Goal: Navigation & Orientation: Find specific page/section

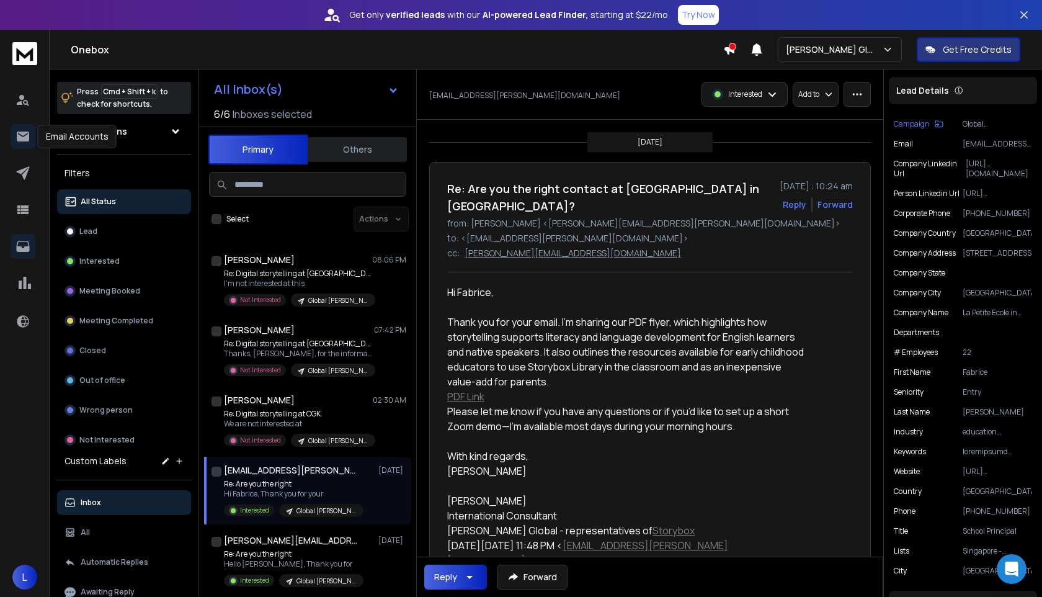
click at [24, 143] on icon at bounding box center [23, 136] width 15 height 15
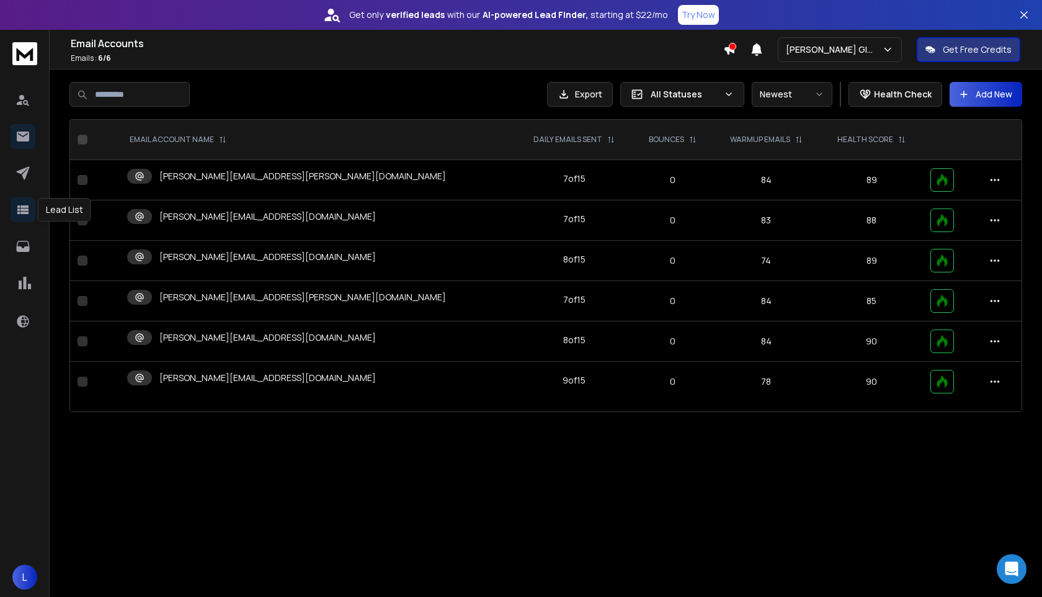
click at [24, 212] on icon at bounding box center [22, 209] width 11 height 9
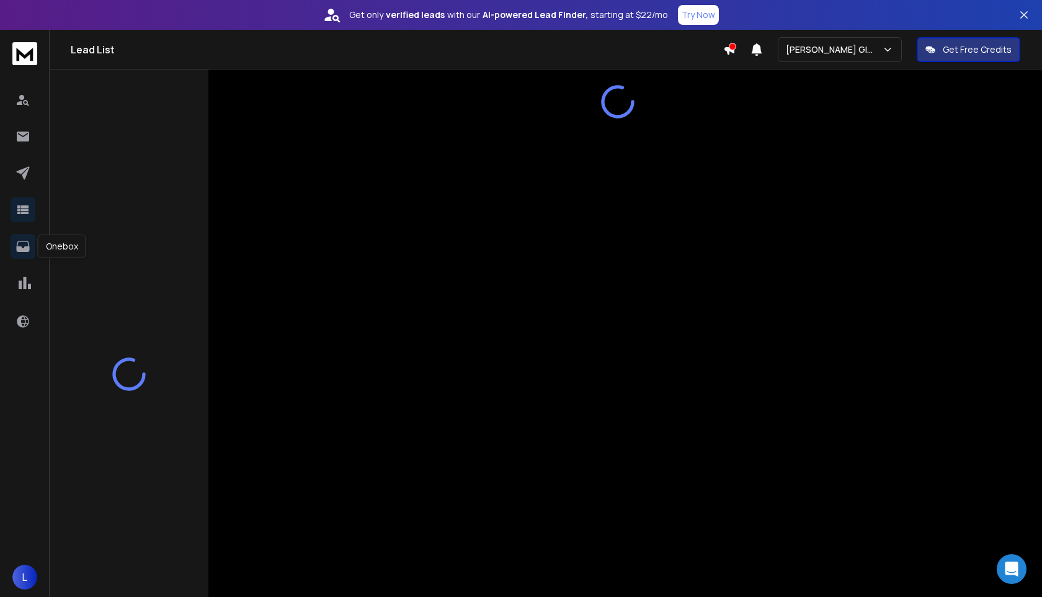
click at [24, 243] on icon at bounding box center [23, 246] width 15 height 15
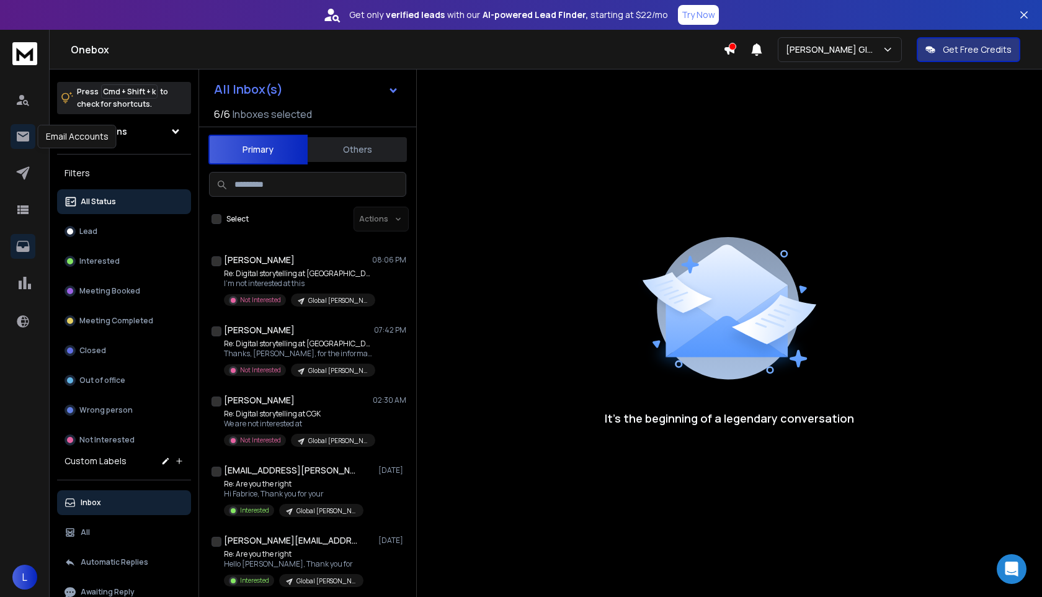
click at [24, 141] on icon at bounding box center [23, 136] width 15 height 15
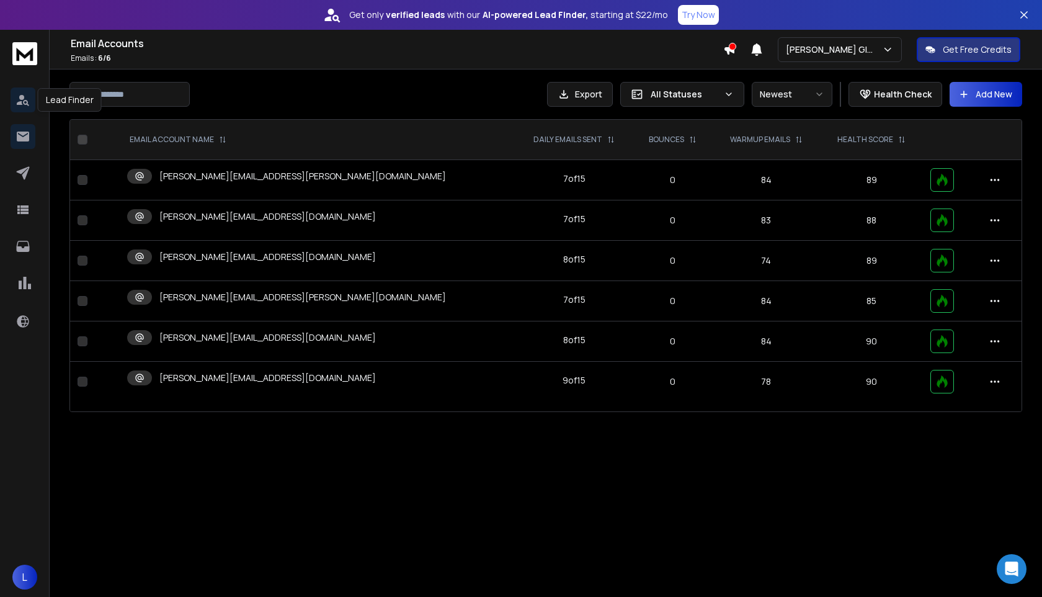
click at [24, 107] on link at bounding box center [23, 99] width 25 height 25
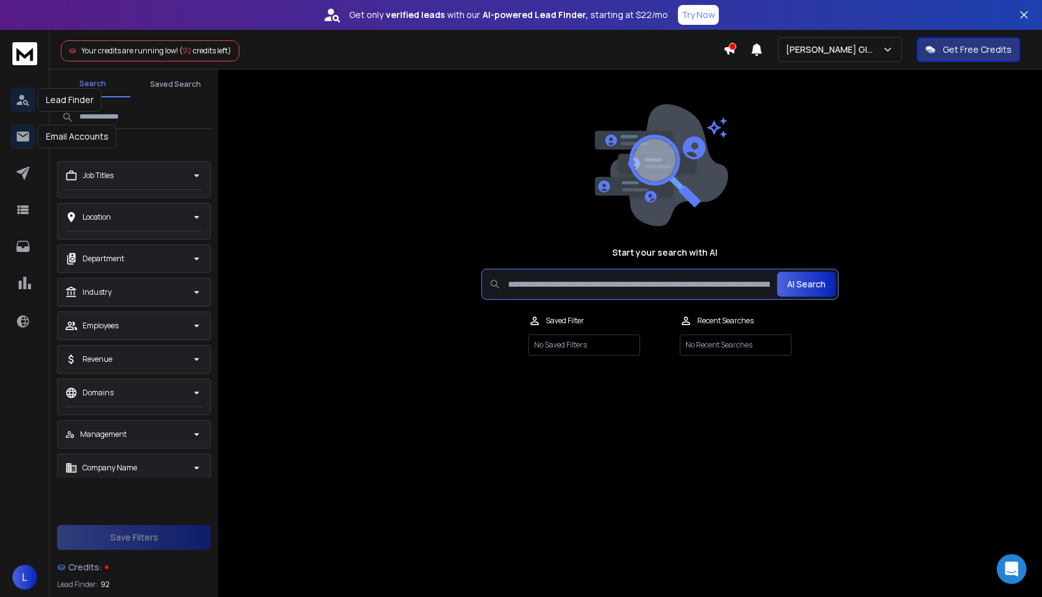
click at [27, 133] on icon at bounding box center [23, 136] width 15 height 15
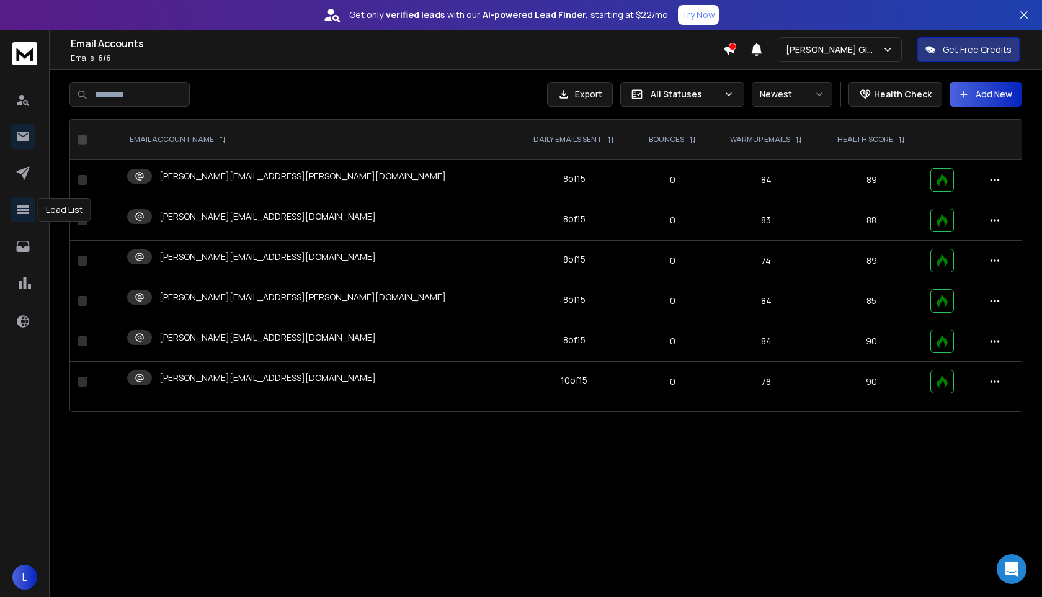
click at [19, 207] on icon at bounding box center [22, 209] width 11 height 9
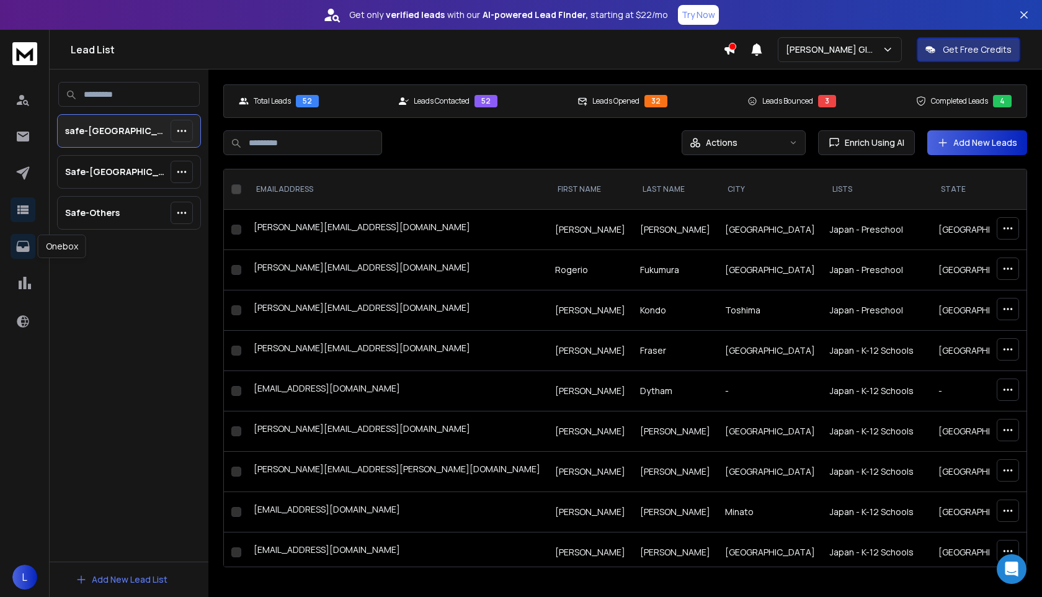
click at [22, 243] on icon at bounding box center [23, 246] width 15 height 15
